Goal: Task Accomplishment & Management: Manage account settings

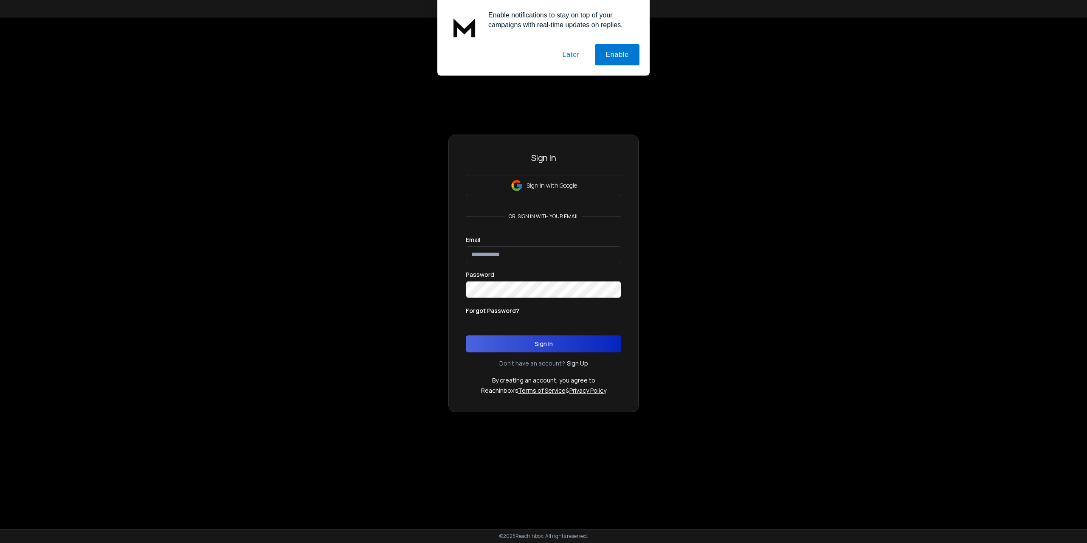
click at [585, 49] on button "Later" at bounding box center [570, 54] width 38 height 21
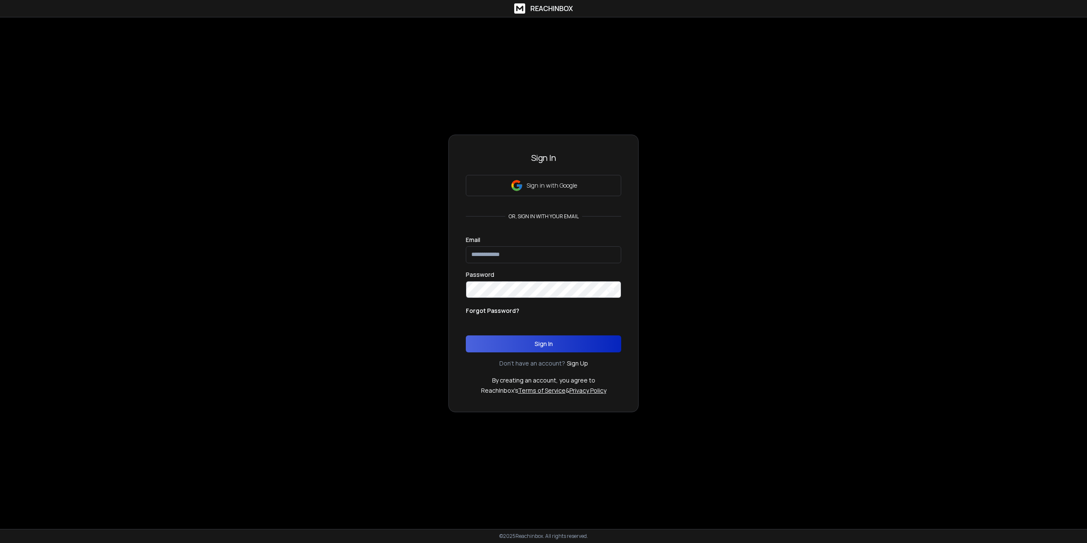
click at [510, 261] on form "Email Password Forgot Password? Sign In Sign Up" at bounding box center [543, 294] width 155 height 115
click at [510, 257] on input "email" at bounding box center [543, 254] width 155 height 17
type input "**********"
click at [466, 335] on button "Sign In" at bounding box center [543, 343] width 155 height 17
click at [608, 287] on icon at bounding box center [611, 290] width 8 height 8
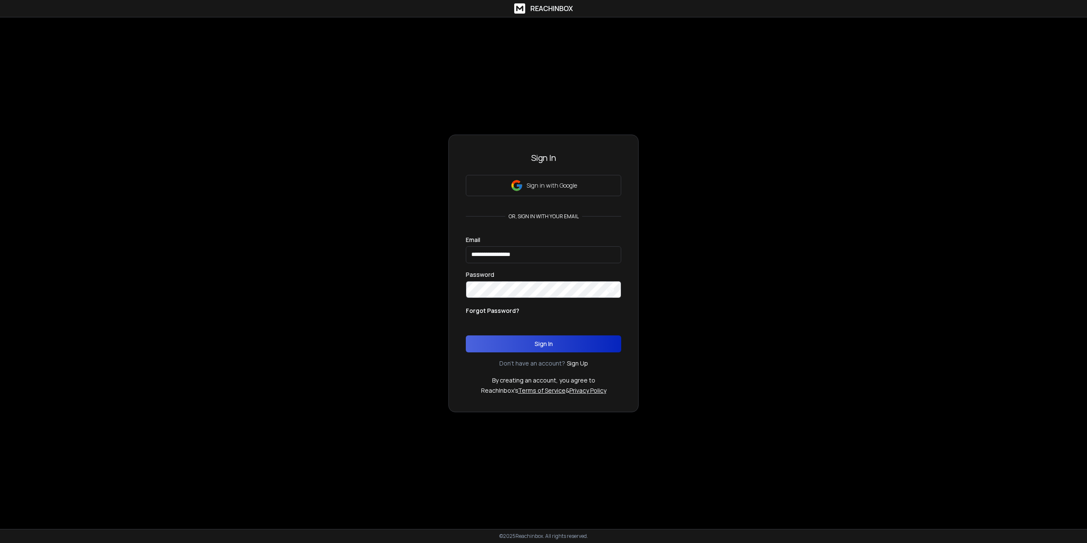
click at [466, 335] on button "Sign In" at bounding box center [543, 343] width 155 height 17
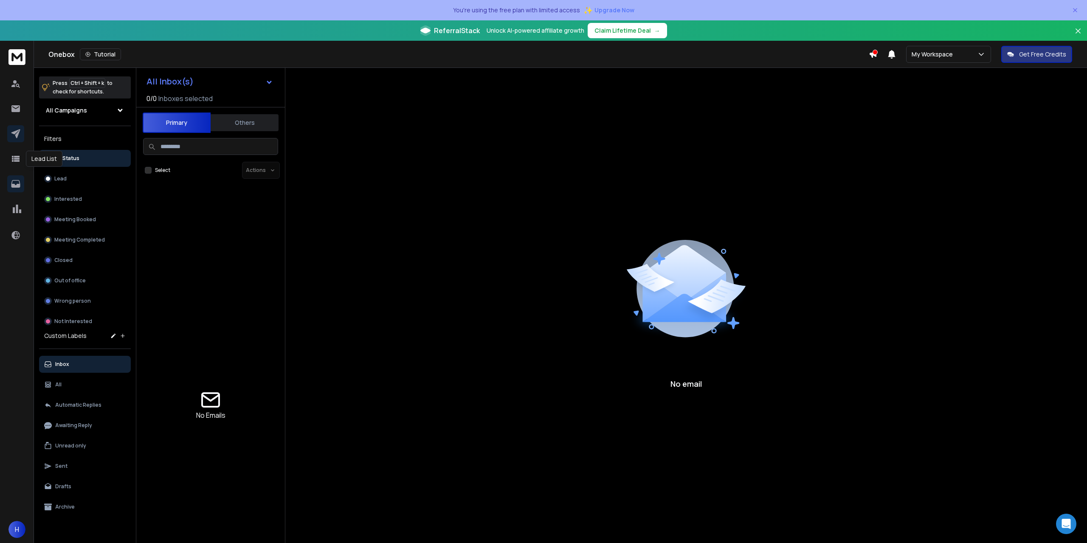
click at [17, 128] on link at bounding box center [15, 133] width 17 height 17
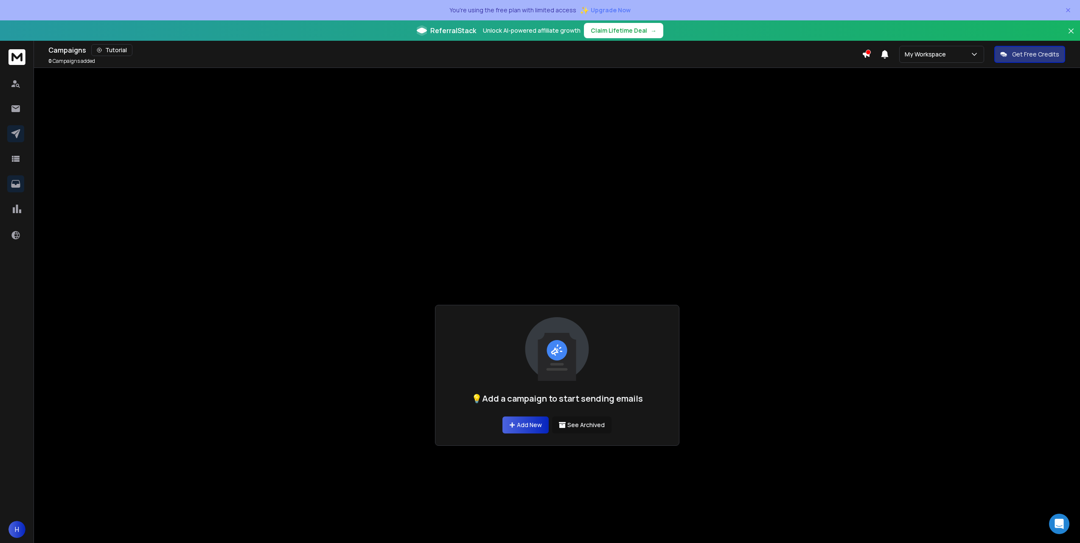
click at [7, 184] on link at bounding box center [15, 183] width 17 height 17
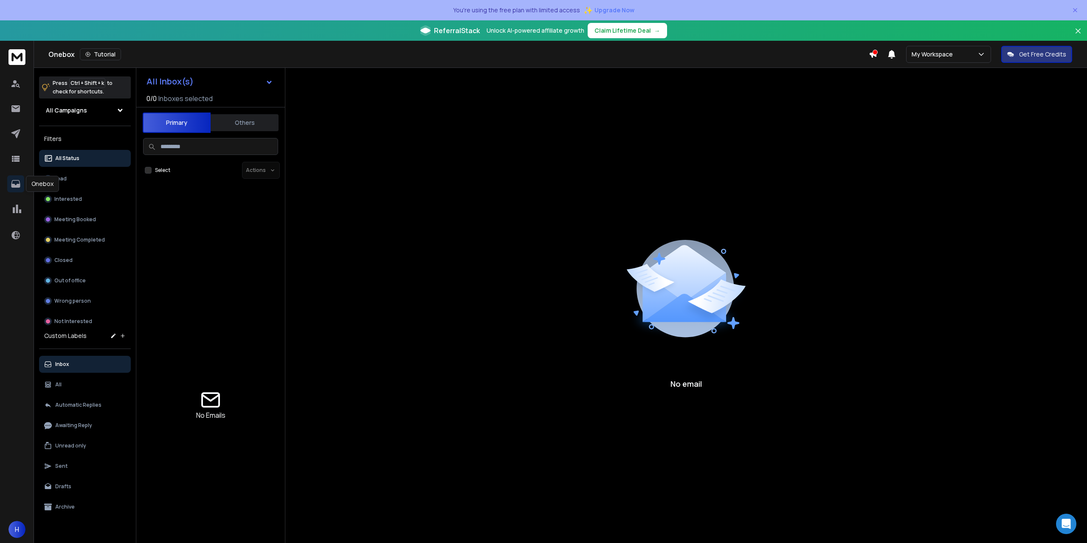
click at [7, 183] on link at bounding box center [15, 183] width 17 height 17
drag, startPoint x: 949, startPoint y: 48, endPoint x: 947, endPoint y: 53, distance: 5.9
click at [949, 48] on button "My Workspace" at bounding box center [948, 54] width 85 height 17
click at [938, 142] on div "[PERSON_NAME]" at bounding box center [950, 144] width 81 height 14
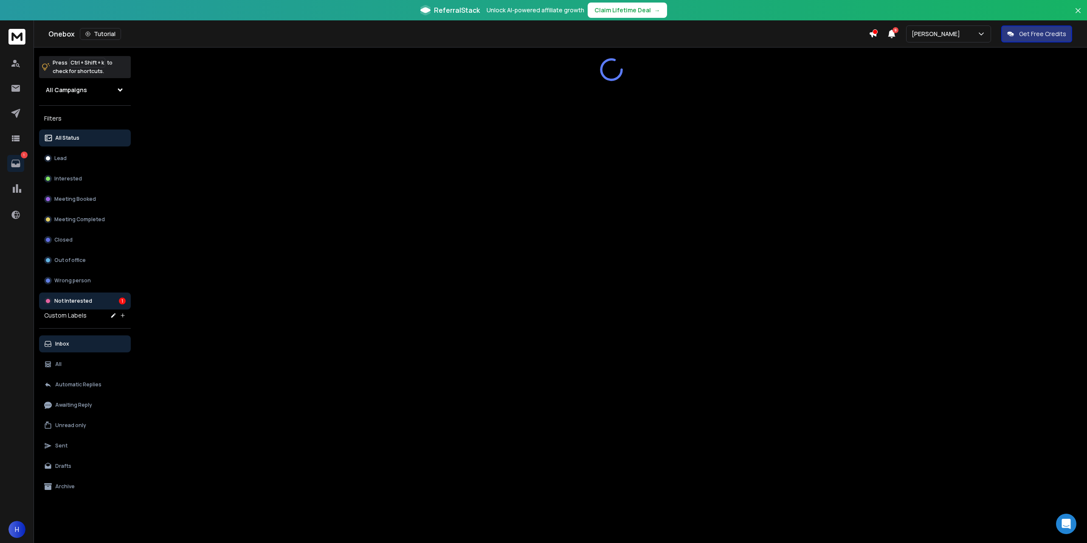
click at [63, 299] on p "Not Interested" at bounding box center [73, 301] width 38 height 7
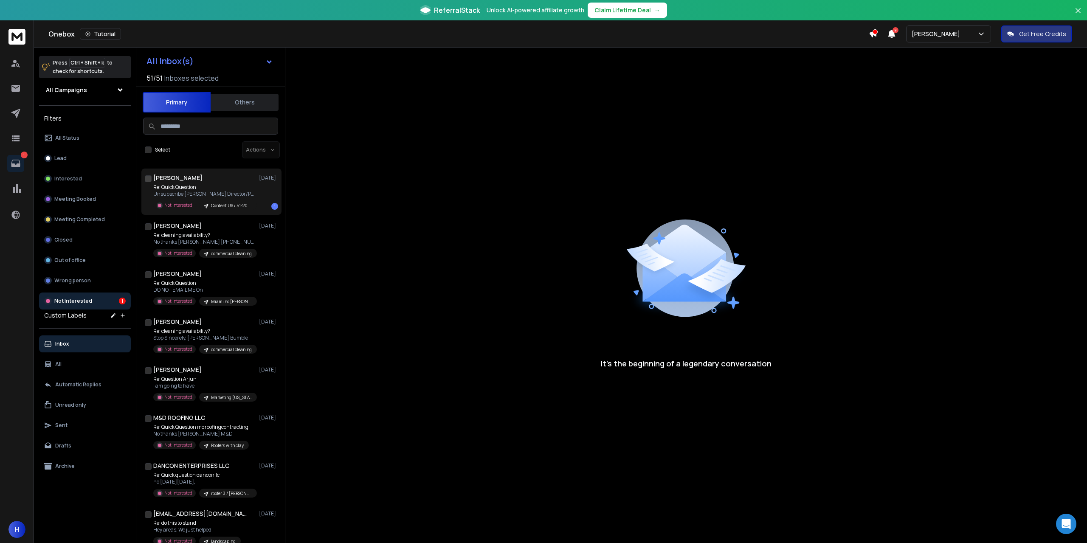
click at [229, 197] on div "Re: Quick Question Unsubscribe Mark Serao Director/Producer GREY Not Interested…" at bounding box center [205, 197] width 104 height 26
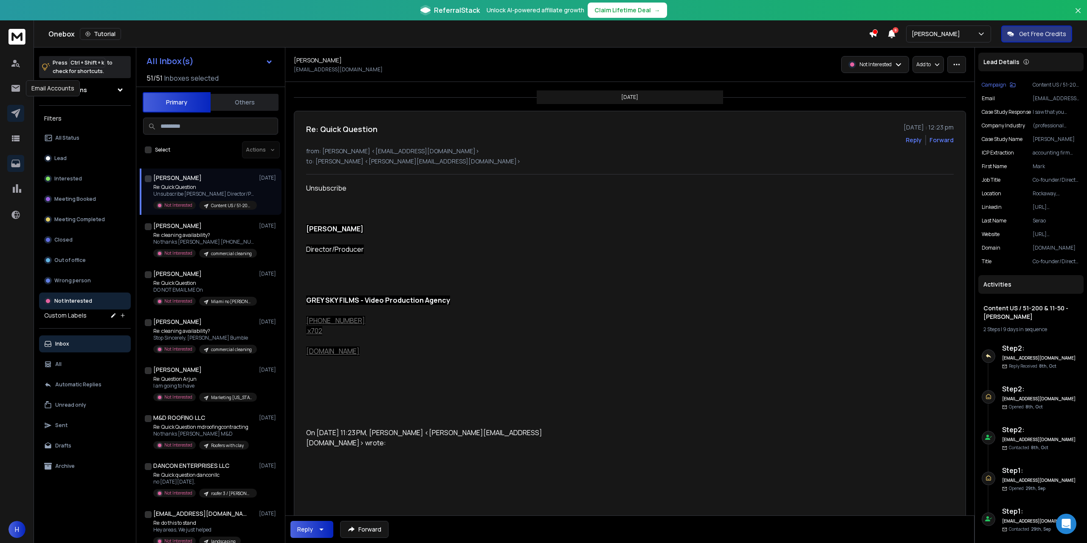
click at [24, 108] on body "ReferralStack Unlock AI-powered affiliate growth Lifetime Deals available! Clai…" at bounding box center [543, 271] width 1087 height 543
click at [0, 72] on div "H" at bounding box center [17, 283] width 34 height 526
click at [11, 86] on icon at bounding box center [16, 88] width 10 height 10
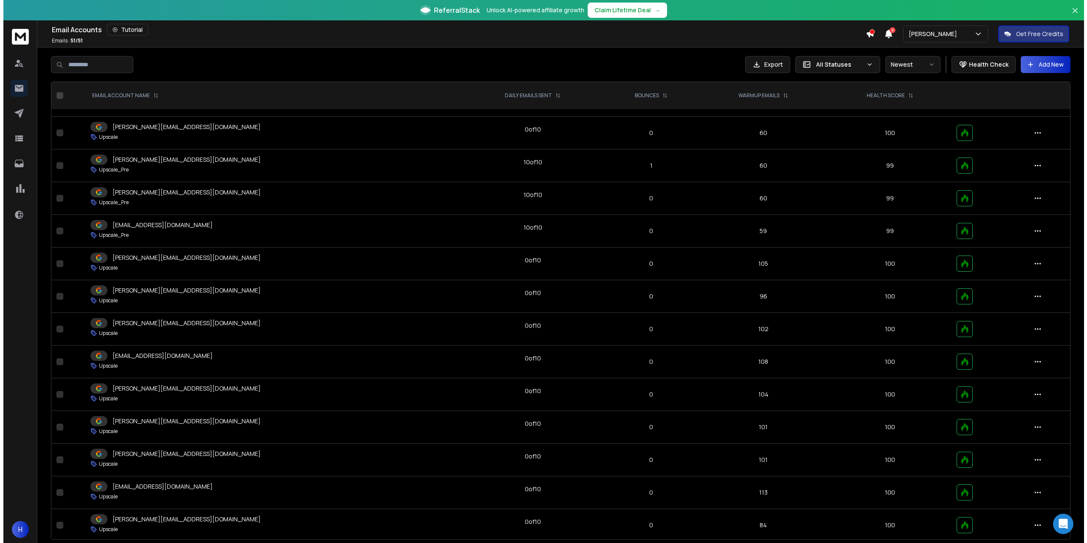
scroll to position [1116, 0]
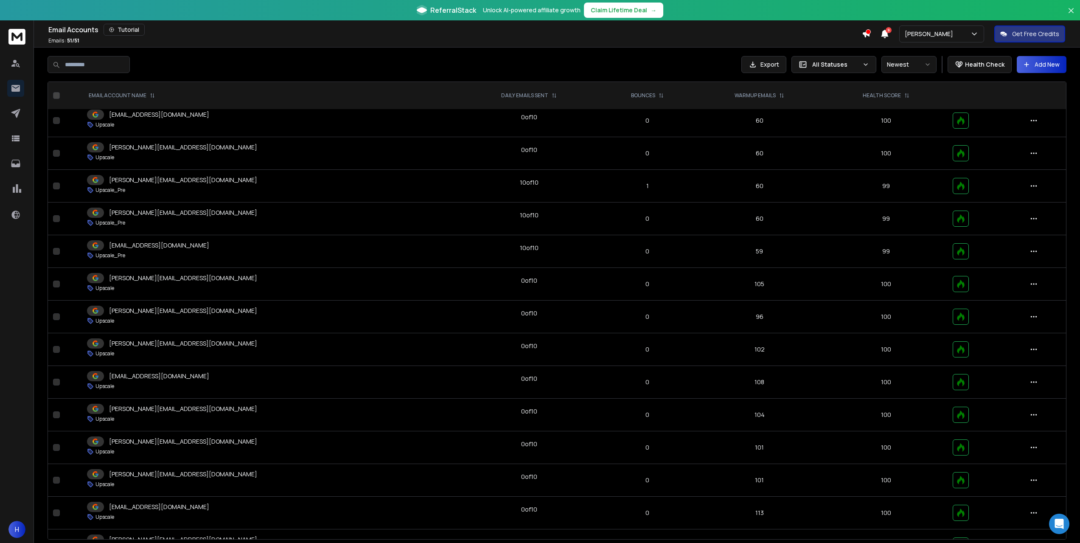
click at [89, 70] on input at bounding box center [89, 64] width 82 height 17
type input "****"
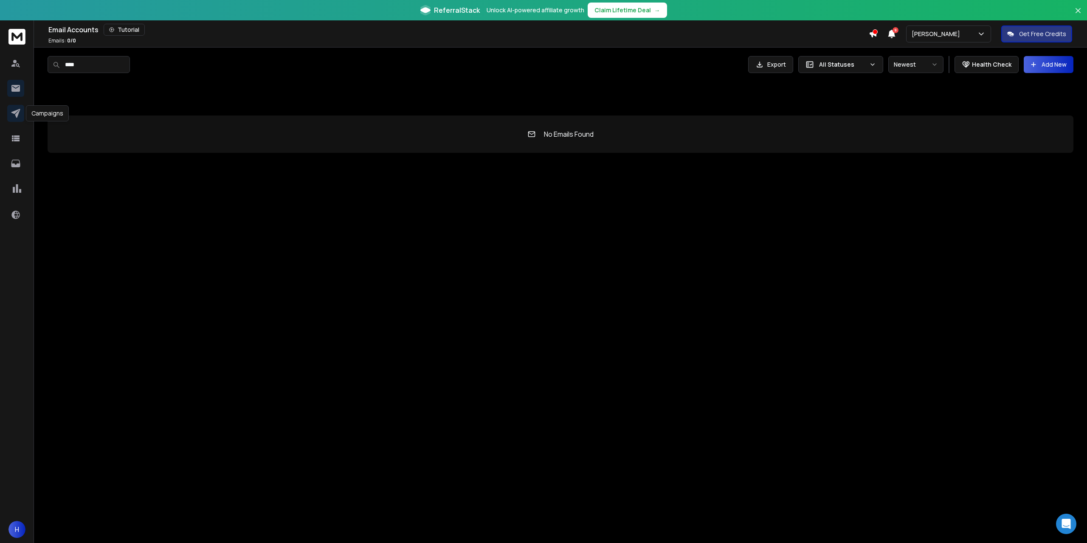
click at [20, 114] on icon at bounding box center [16, 113] width 10 height 10
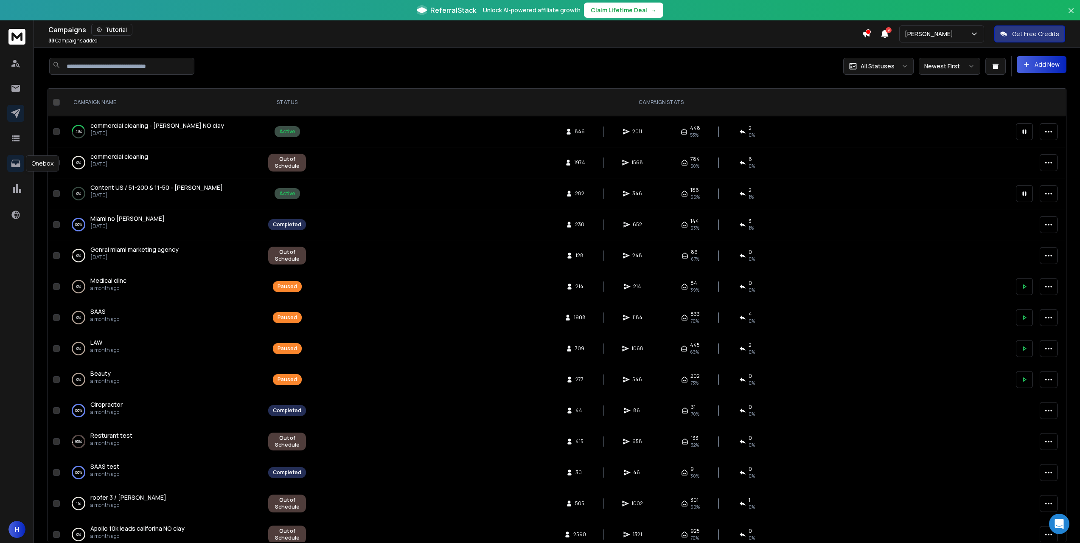
click at [21, 161] on link at bounding box center [15, 163] width 17 height 17
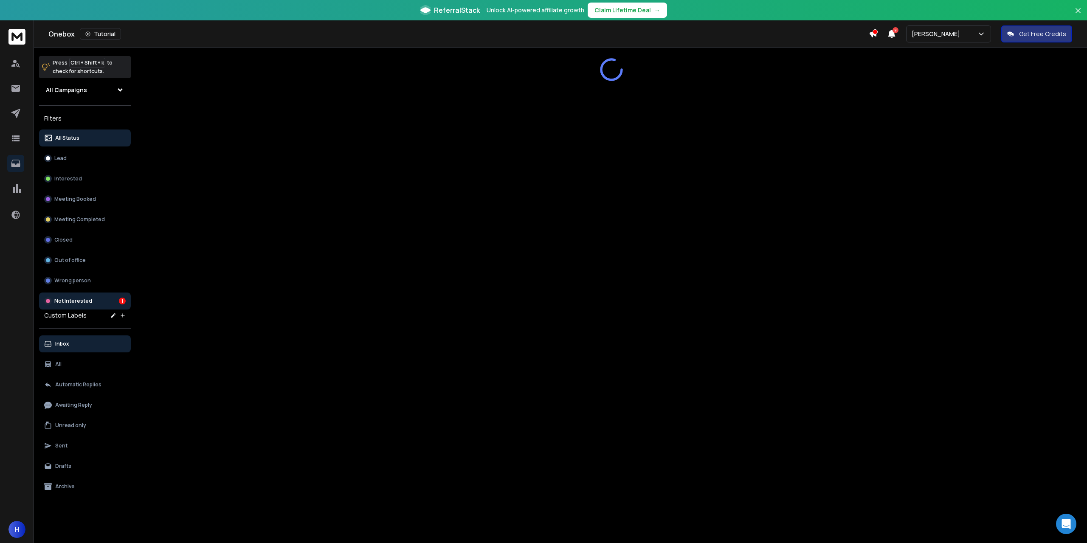
click at [72, 297] on button "Not Interested 1" at bounding box center [85, 300] width 92 height 17
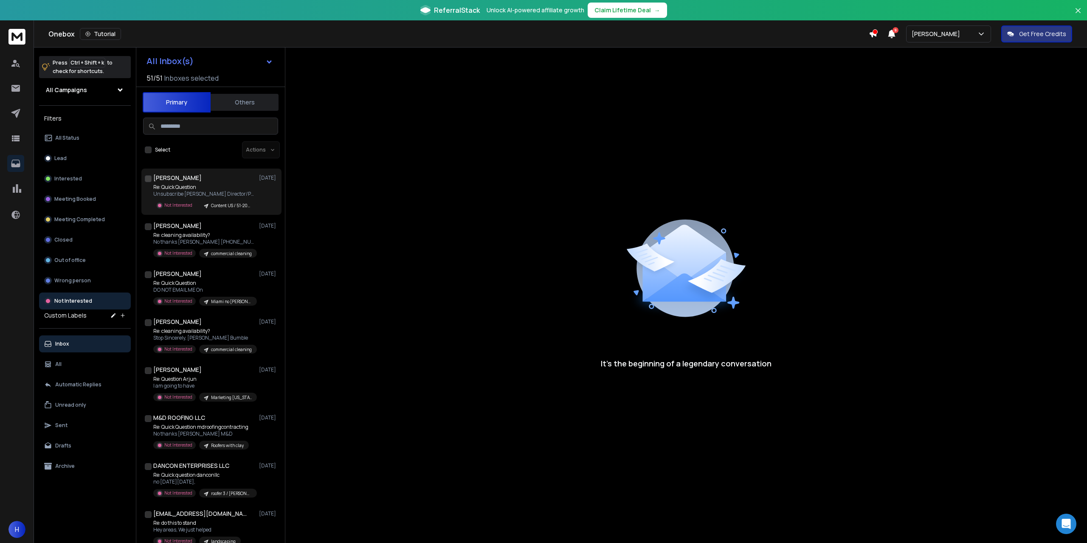
click at [193, 180] on div "Mark Serao 08 Oct" at bounding box center [215, 178] width 125 height 8
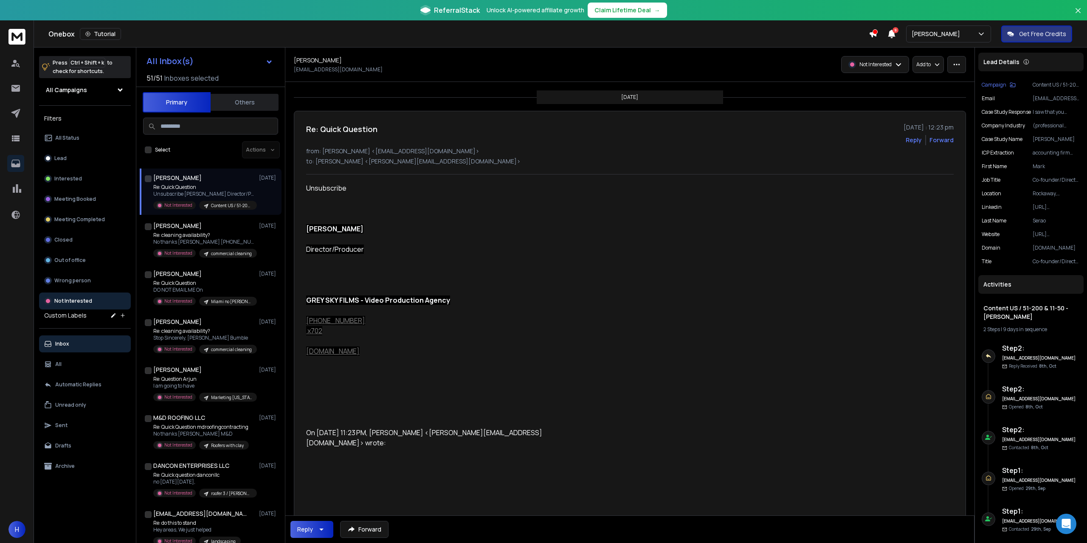
drag, startPoint x: 327, startPoint y: 157, endPoint x: 330, endPoint y: 153, distance: 5.1
click at [326, 155] on div "Re: Quick Question 8 October 2025 : 12:23 pm Reply Forward from: Mark Serao <ma…" at bounding box center [629, 144] width 647 height 42
click at [337, 149] on p "from: Mark Serao <mark@greyskyfilms.com>" at bounding box center [629, 151] width 647 height 8
click at [426, 159] on p "to: Jennifer Harris <jen@gopeakfocus.com>" at bounding box center [629, 161] width 647 height 8
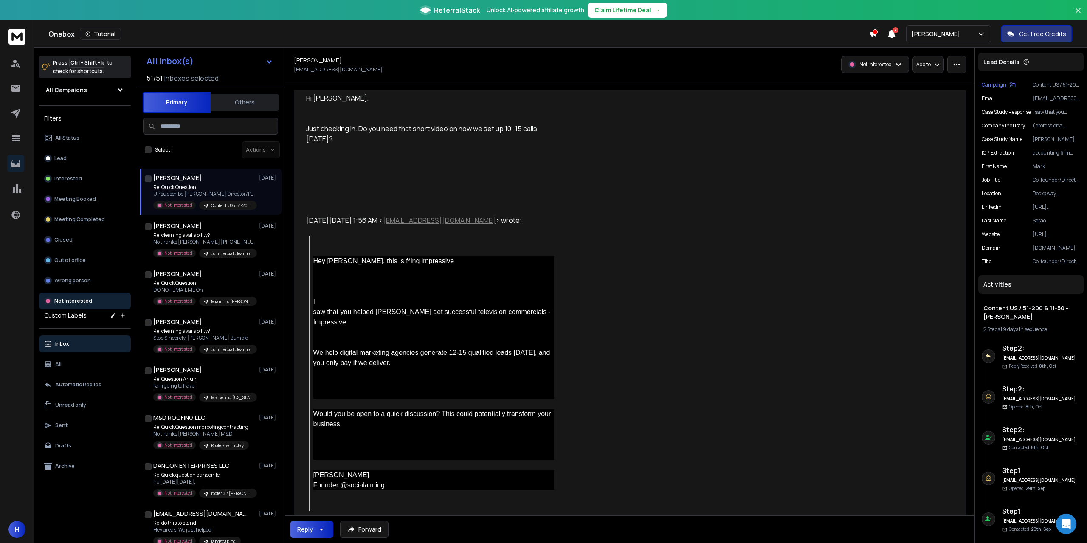
scroll to position [381, 0]
